Goal: Task Accomplishment & Management: Manage account settings

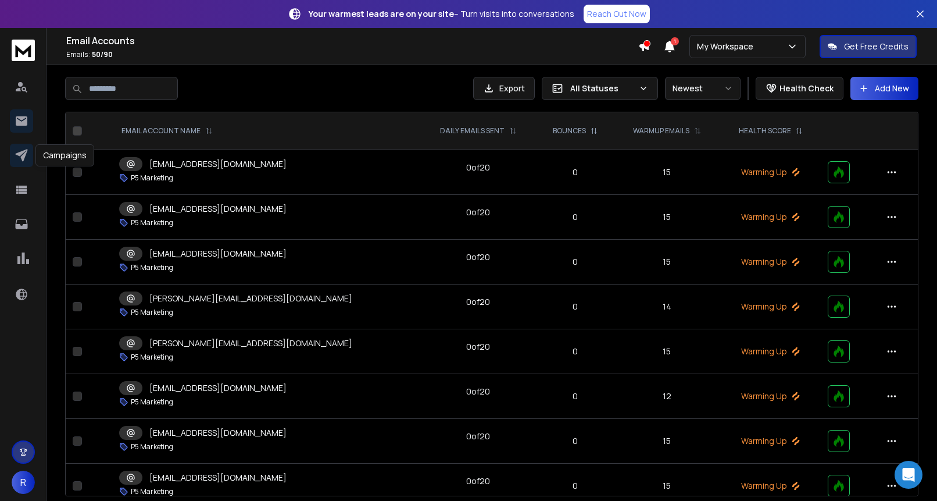
click at [24, 160] on icon at bounding box center [22, 155] width 14 height 14
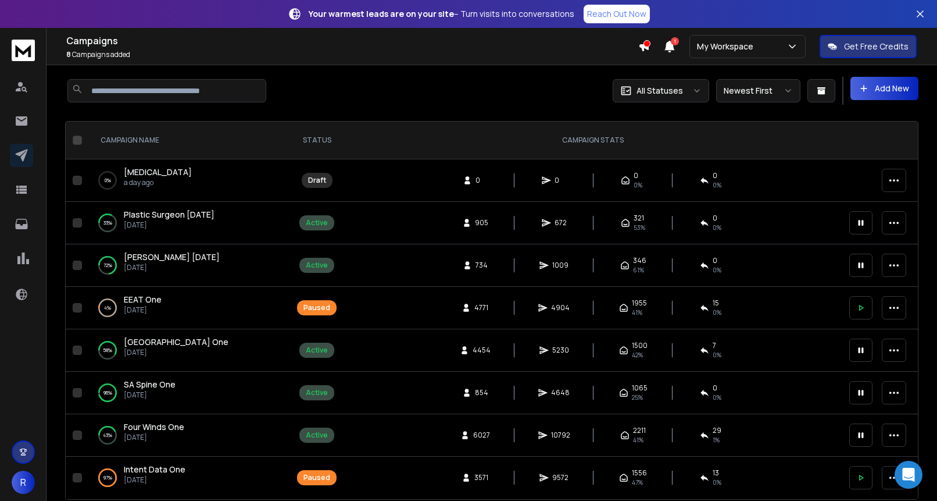
scroll to position [9, 0]
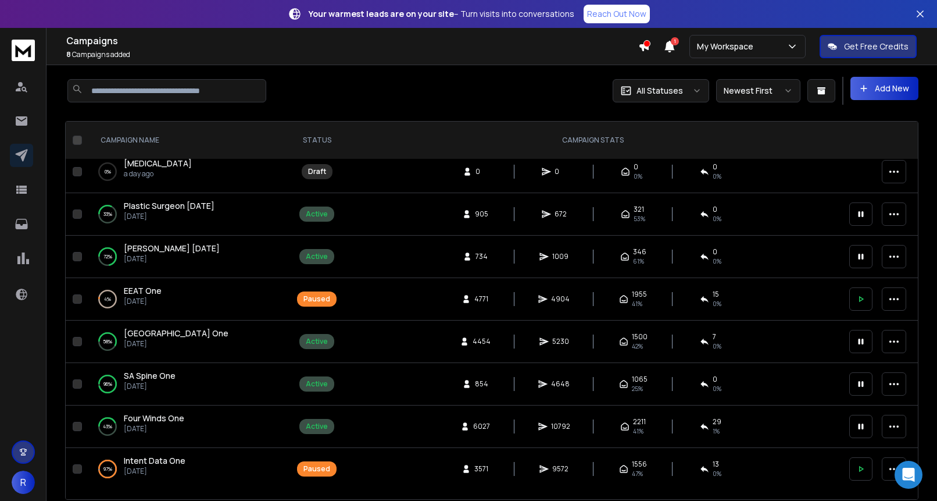
click at [162, 420] on span "Four Winds One" at bounding box center [154, 417] width 60 height 11
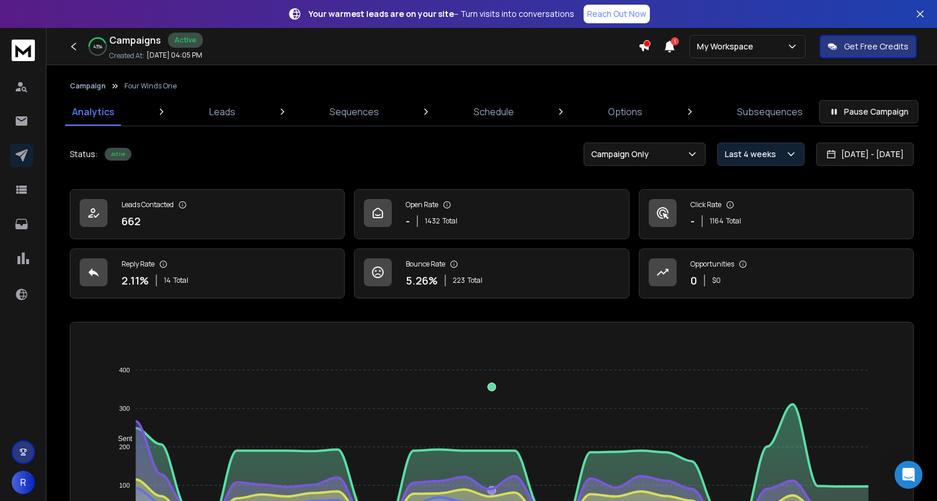
click at [786, 153] on icon "button" at bounding box center [792, 154] width 12 height 12
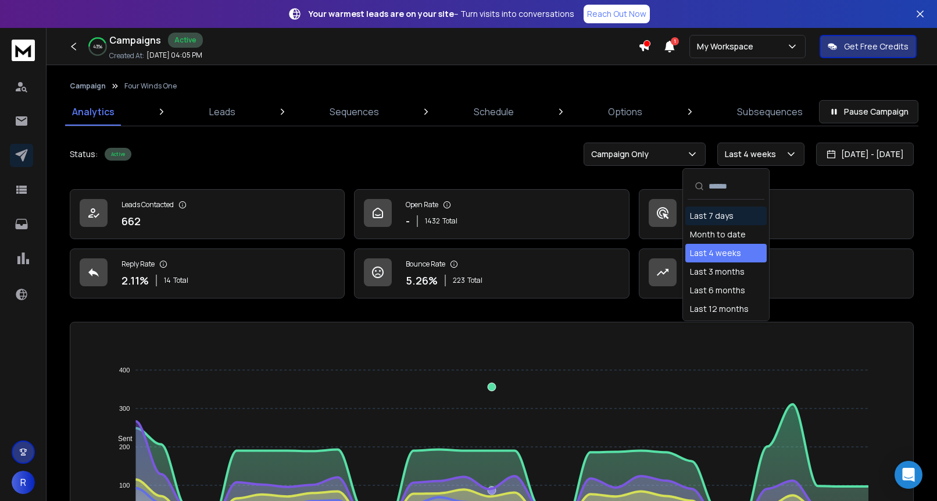
click at [722, 216] on div "Last 7 days" at bounding box center [712, 216] width 44 height 12
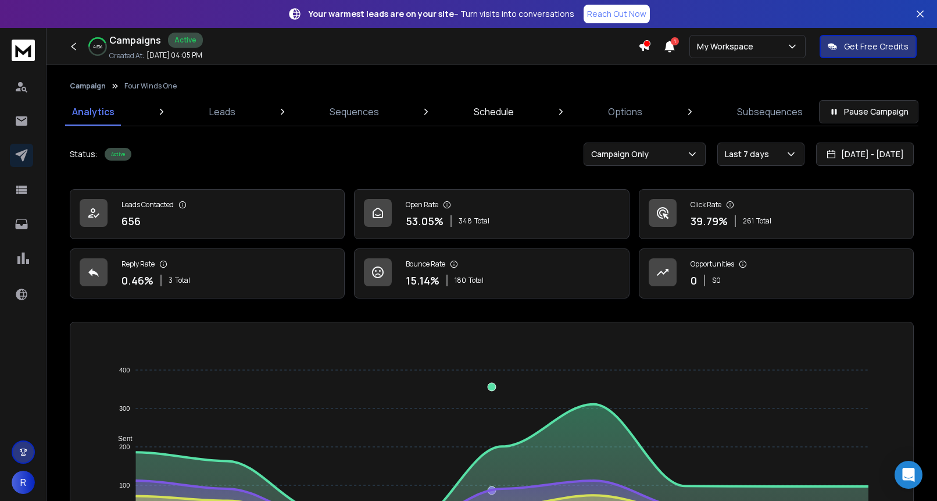
click at [501, 116] on p "Schedule" at bounding box center [494, 112] width 40 height 14
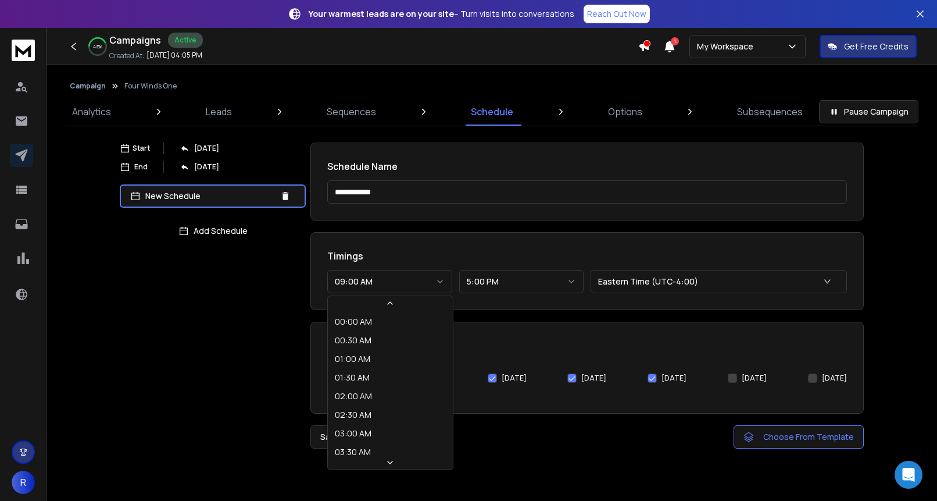
click at [440, 279] on icon "button" at bounding box center [440, 281] width 9 height 9
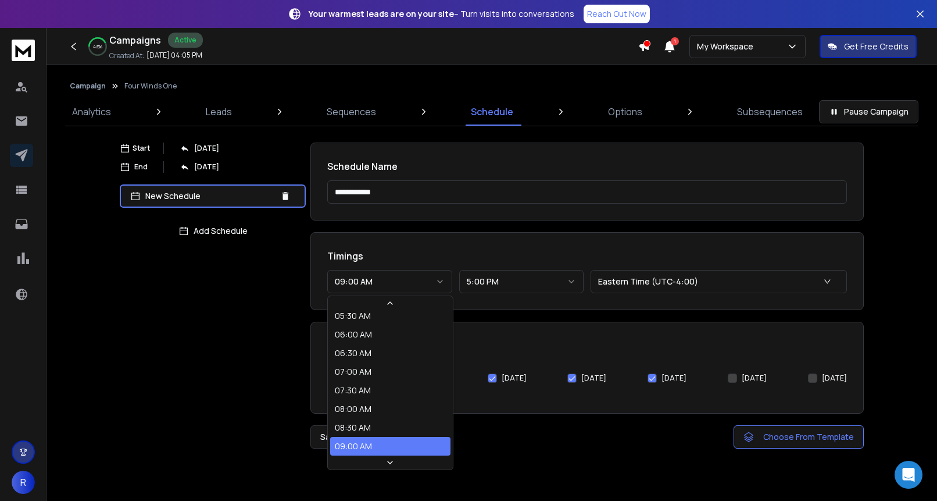
select select "********"
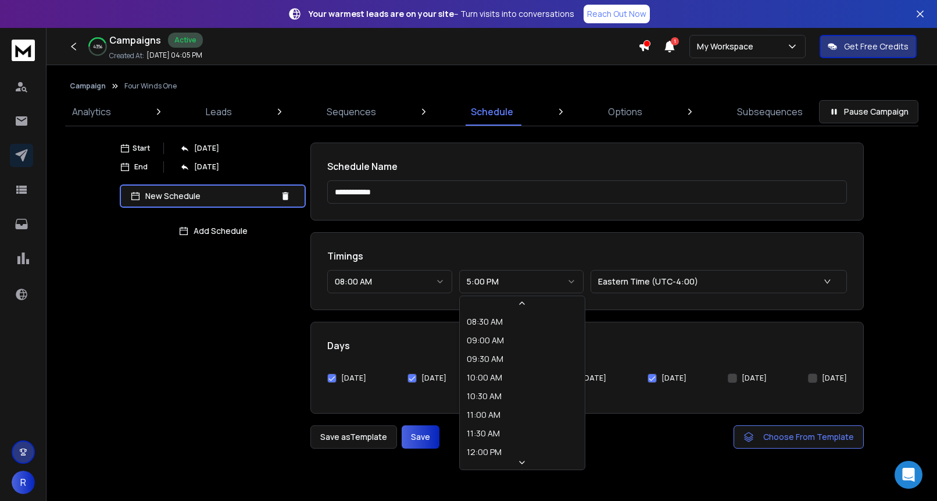
scroll to position [192, 0]
click at [572, 279] on icon "button" at bounding box center [571, 281] width 9 height 9
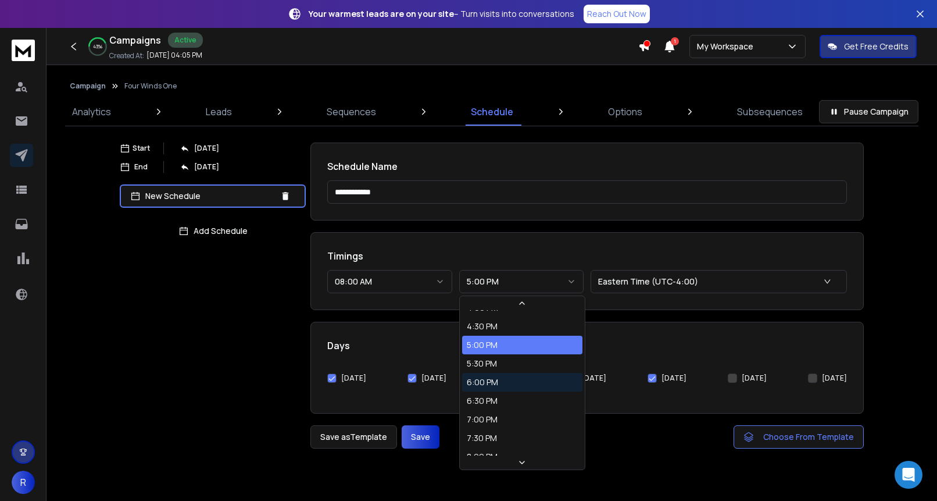
scroll to position [294, 0]
select select "********"
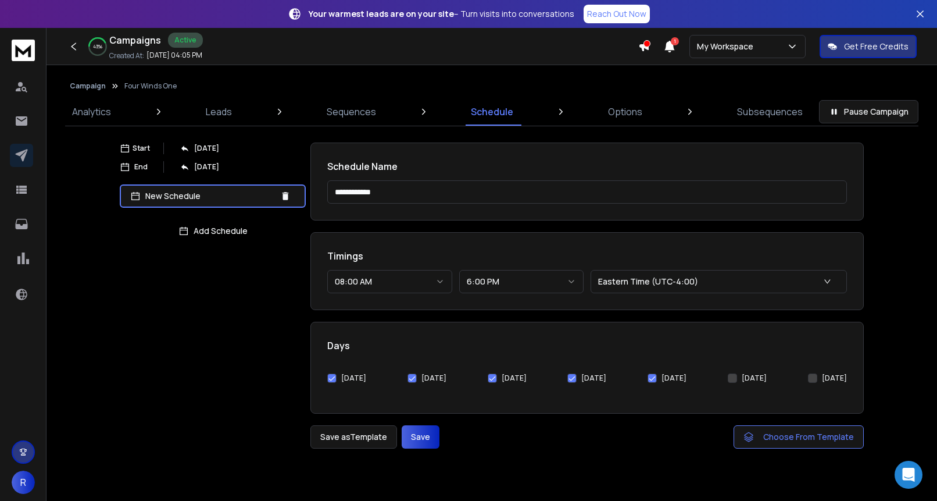
click at [420, 438] on button "Save" at bounding box center [421, 436] width 38 height 23
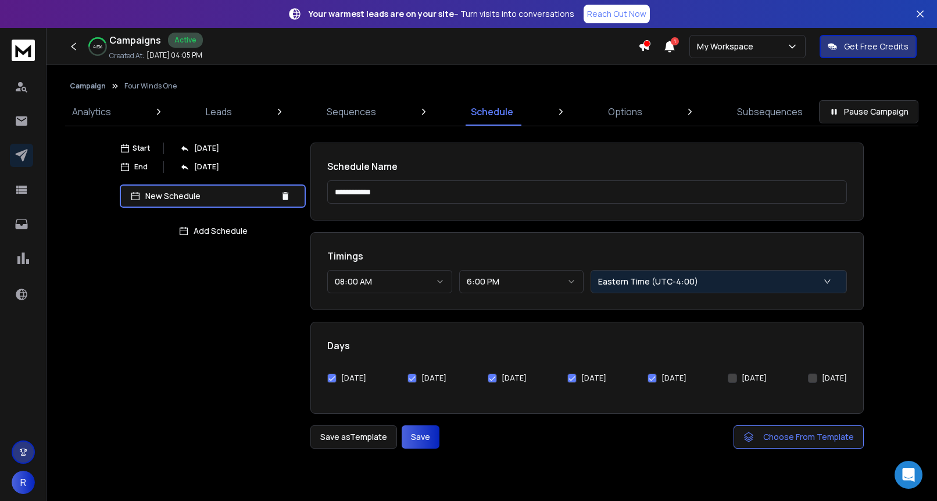
click at [684, 283] on p "Eastern Time (UTC-4:00)" at bounding box center [650, 282] width 105 height 12
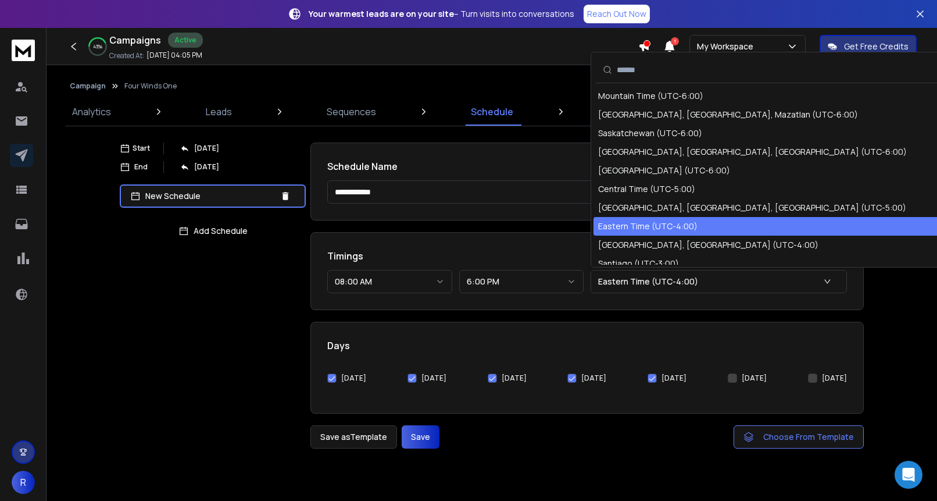
scroll to position [135, 0]
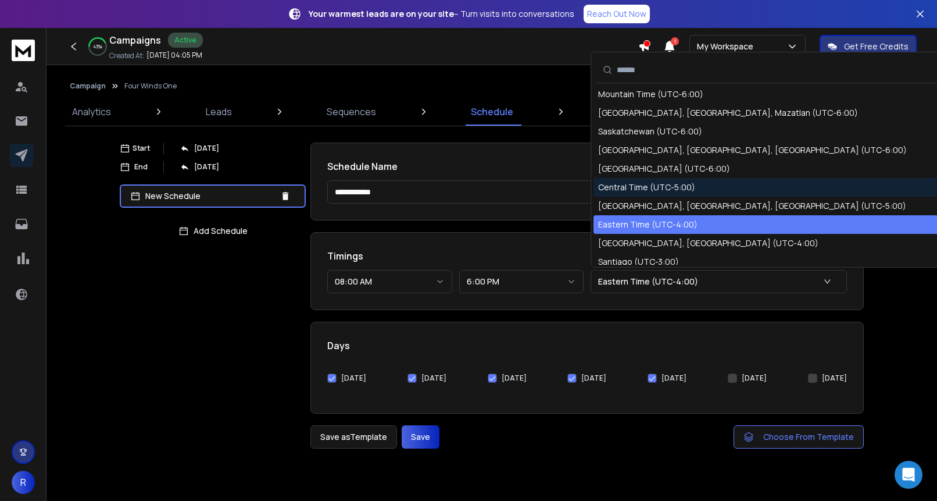
click at [656, 187] on div "Central Time (UTC-5:00)" at bounding box center [646, 187] width 97 height 12
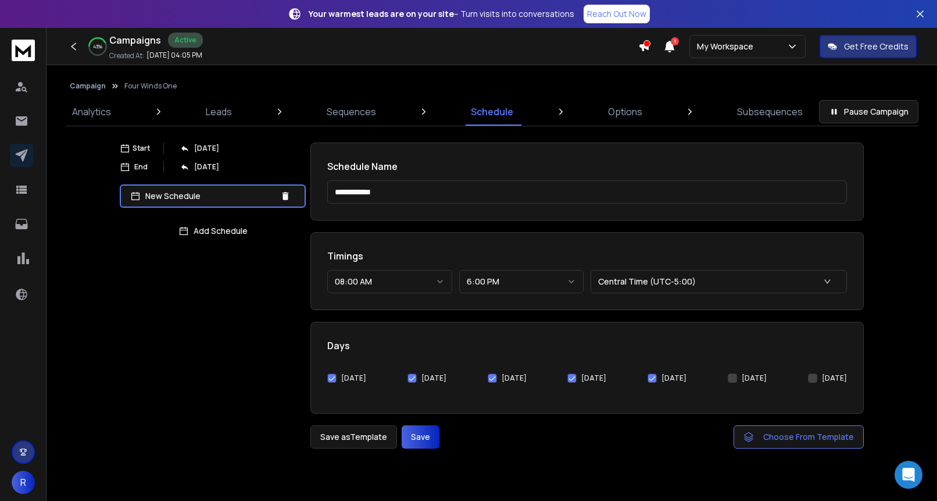
click at [422, 439] on button "Save" at bounding box center [421, 436] width 38 height 23
click at [224, 109] on p "Leads" at bounding box center [219, 112] width 26 height 14
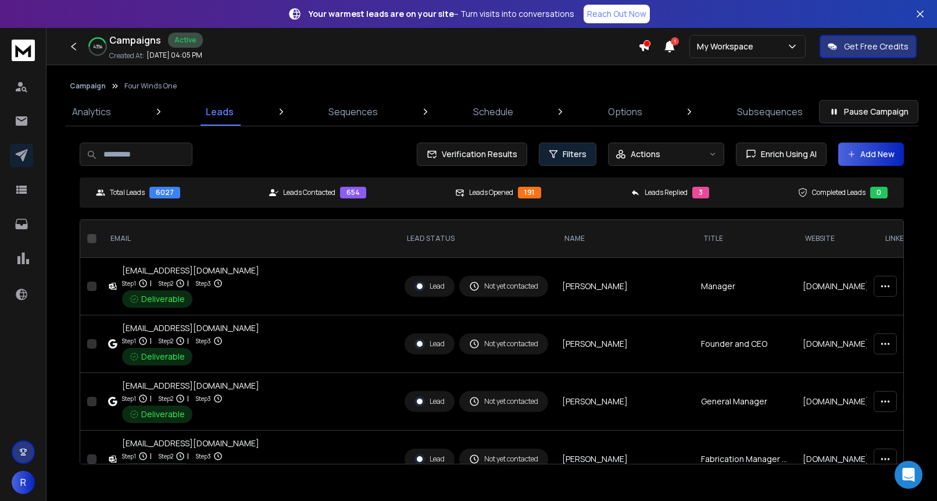
click at [565, 155] on span "Filters" at bounding box center [575, 154] width 24 height 12
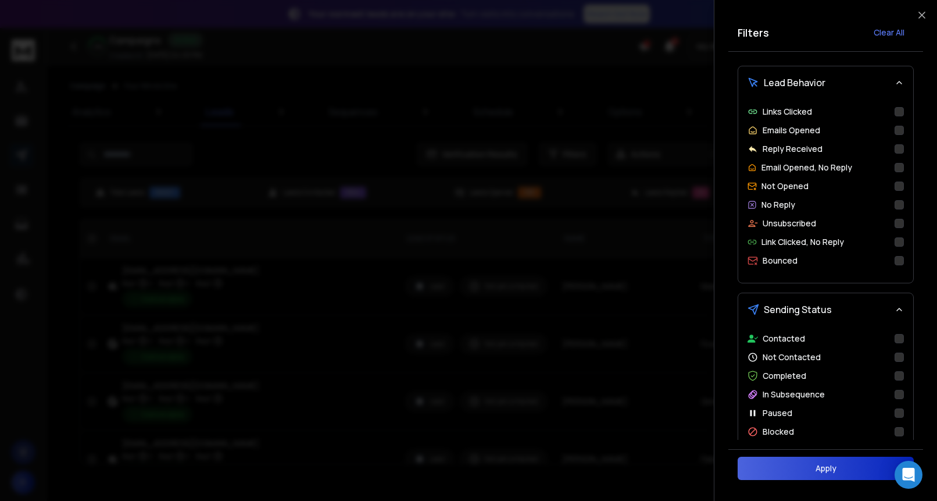
click at [901, 112] on button "Links Clicked" at bounding box center [899, 111] width 9 height 9
click at [828, 472] on button "Apply" at bounding box center [826, 467] width 176 height 23
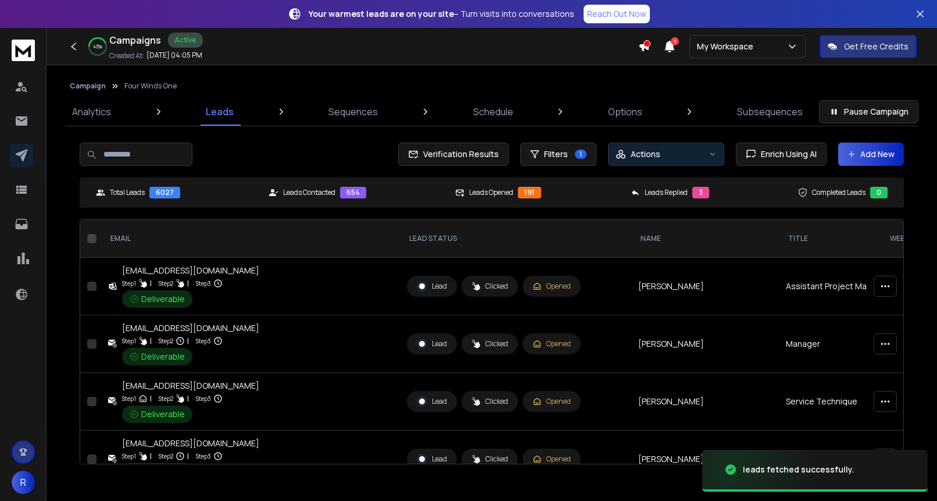
click at [679, 152] on div "Actions" at bounding box center [660, 154] width 88 height 12
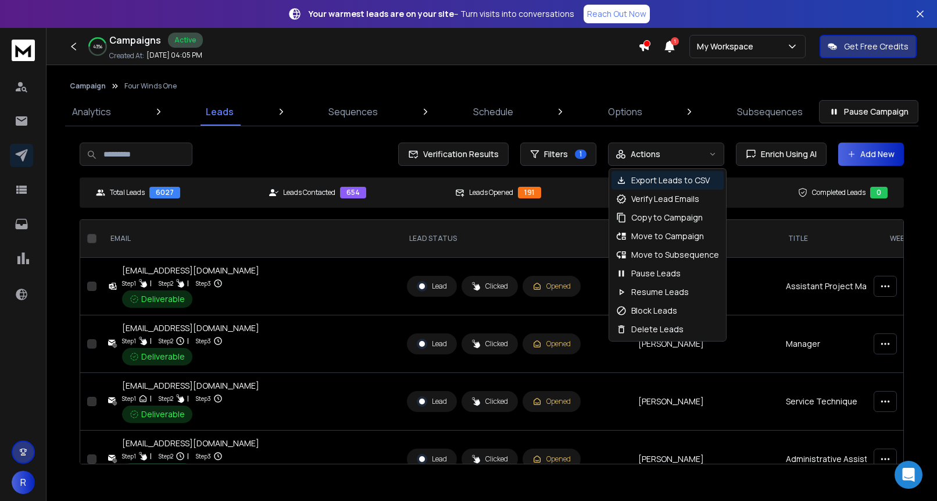
click at [673, 176] on p "Export Leads to CSV" at bounding box center [670, 180] width 78 height 12
